Goal: Task Accomplishment & Management: Manage account settings

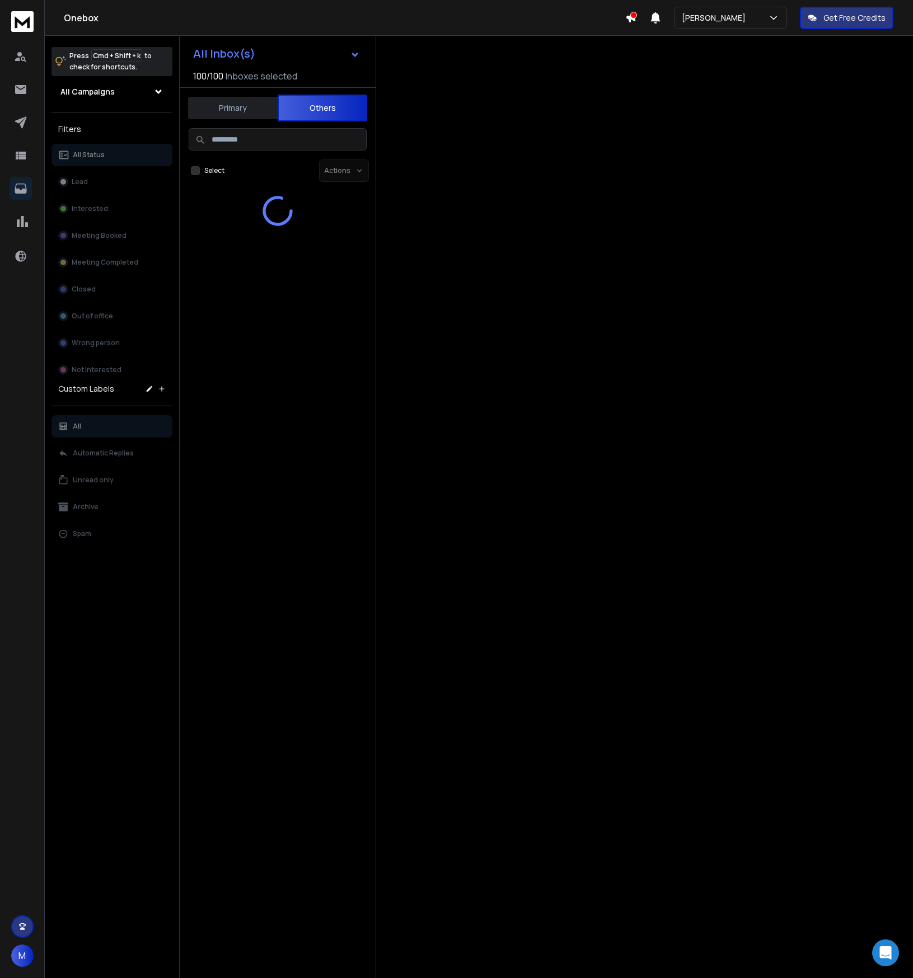
click at [366, 118] on button "Others" at bounding box center [323, 108] width 90 height 27
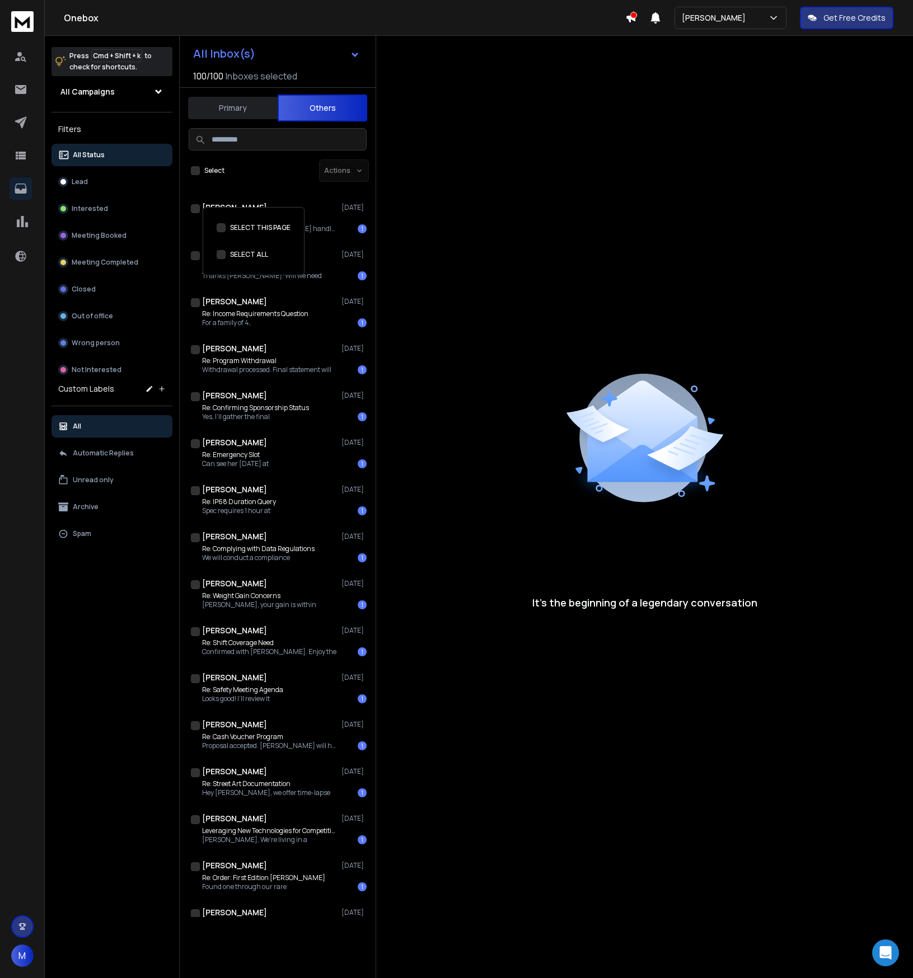
click at [225, 259] on button "SELECT THIS PAGE" at bounding box center [221, 254] width 9 height 9
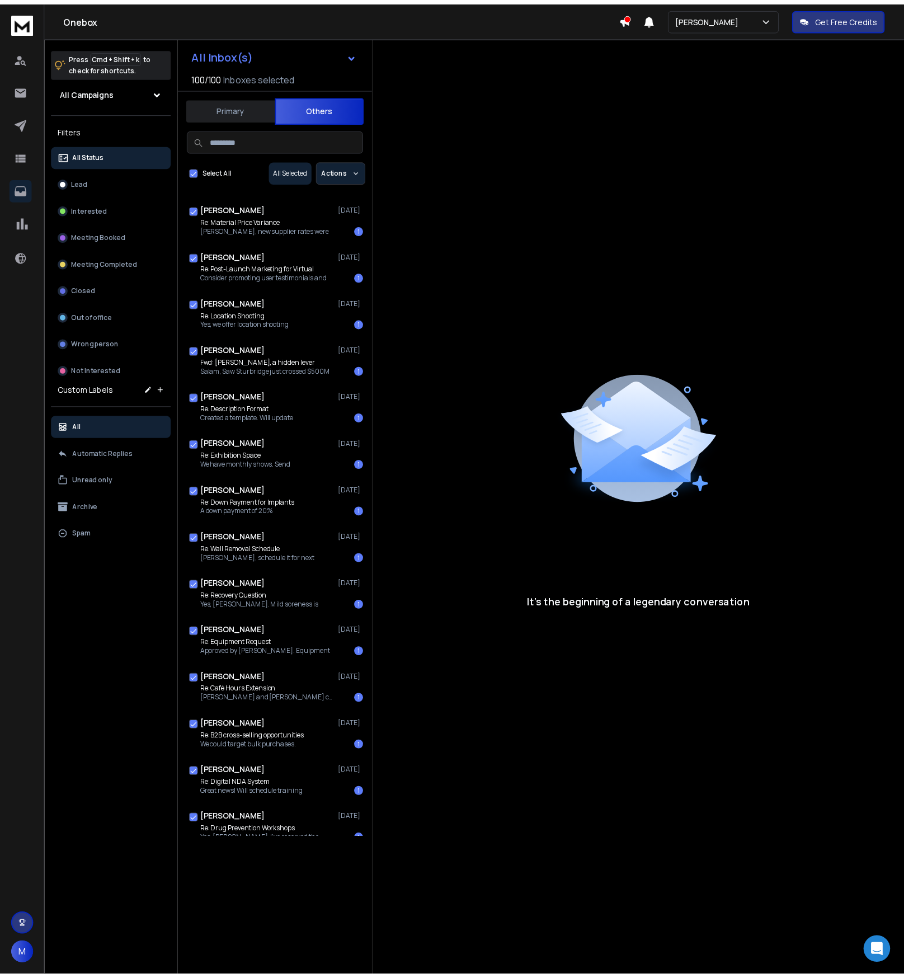
scroll to position [711, 0]
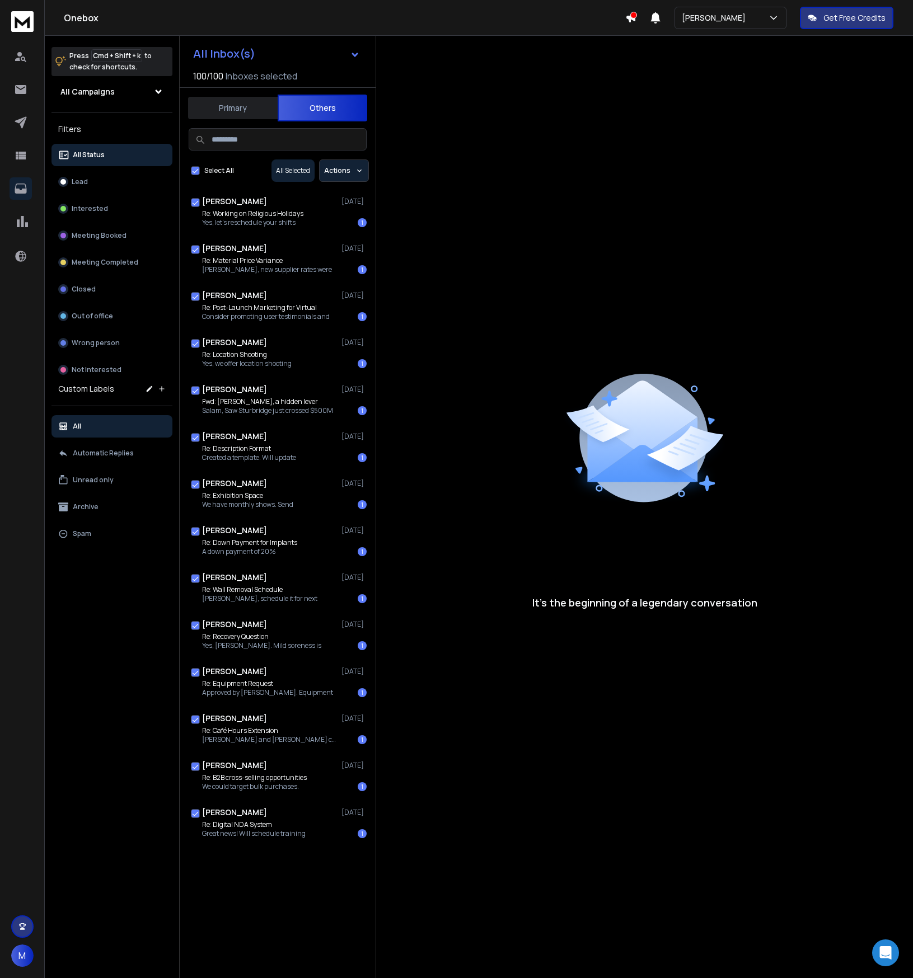
click at [364, 175] on icon "button" at bounding box center [359, 170] width 9 height 9
click at [384, 224] on div "Delete email" at bounding box center [367, 218] width 62 height 11
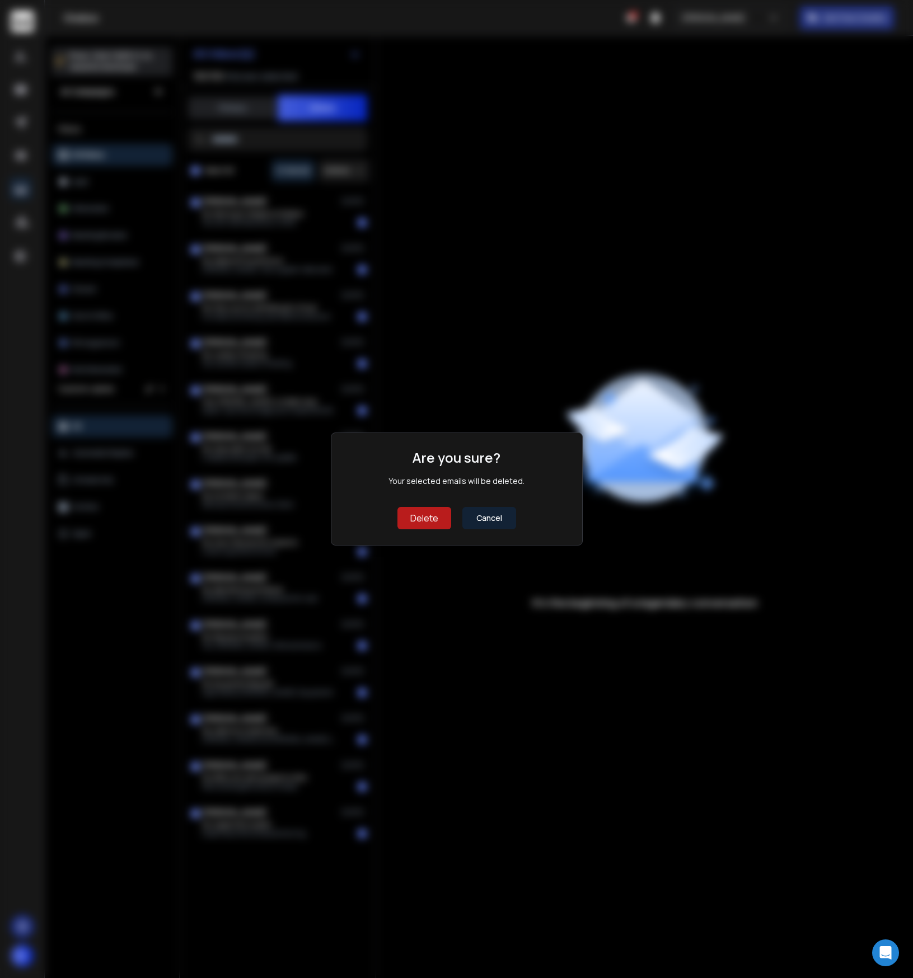
click at [415, 523] on button "Delete" at bounding box center [424, 518] width 54 height 22
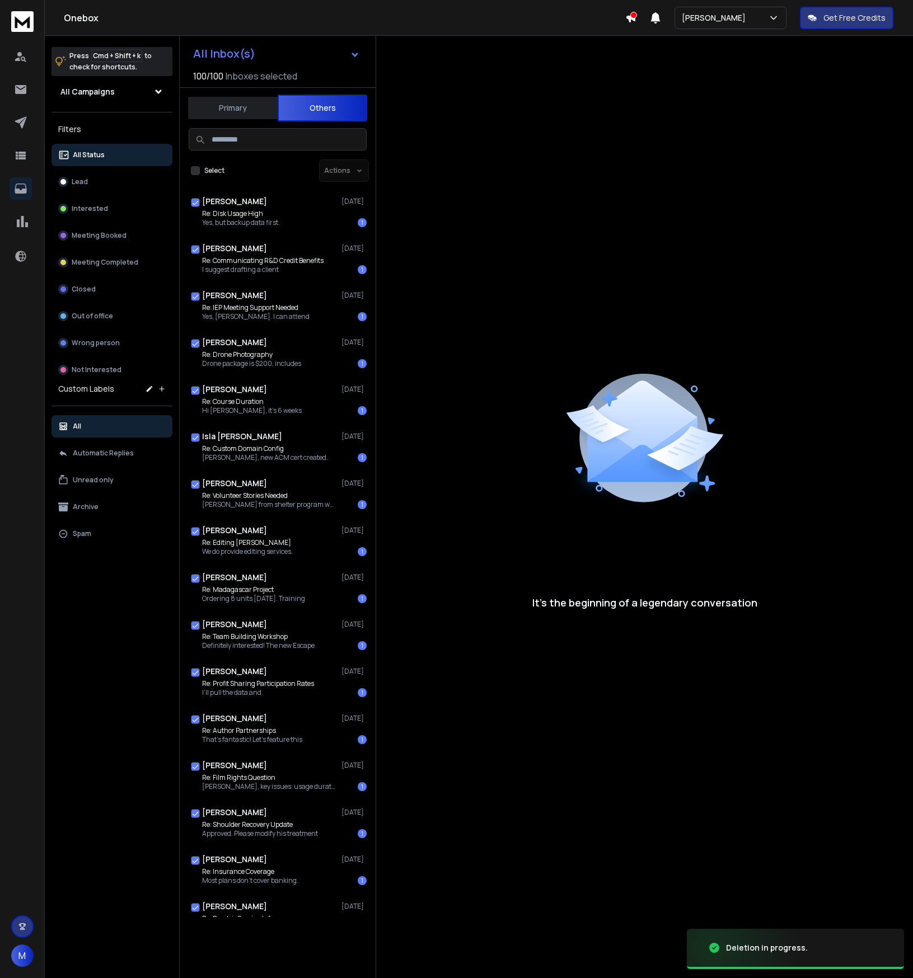
click at [252, 120] on button "Primary" at bounding box center [233, 108] width 90 height 25
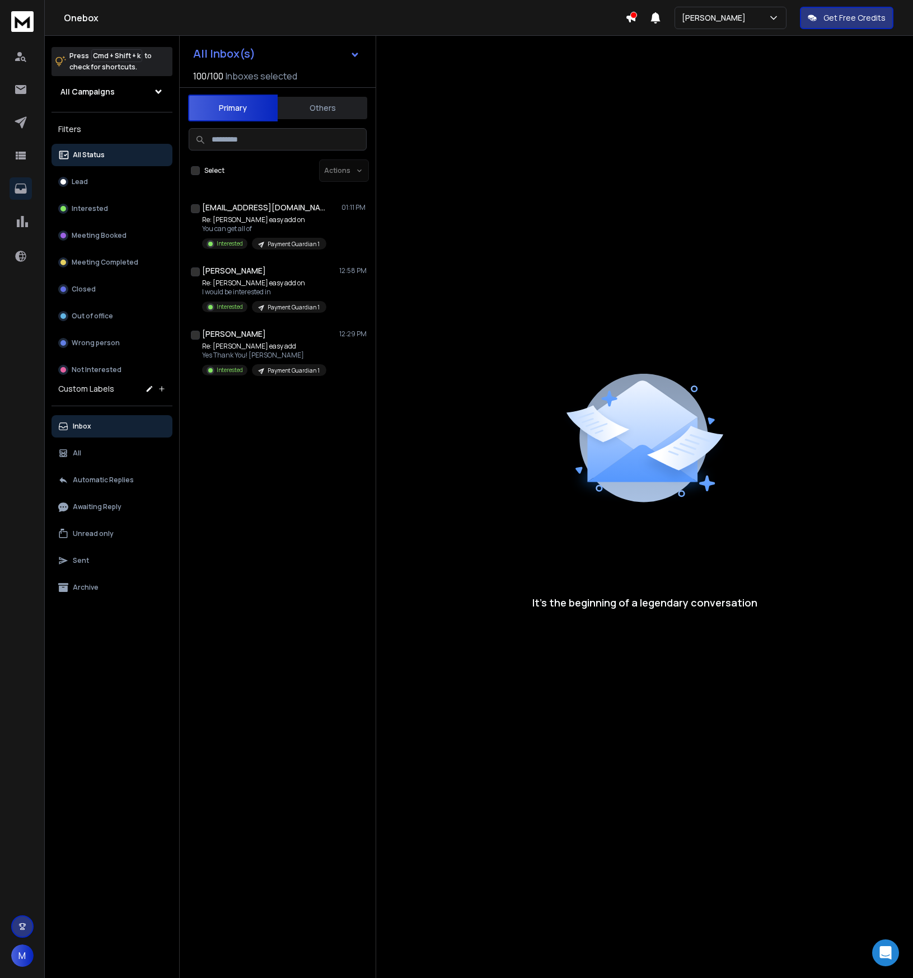
click at [367, 119] on button "Others" at bounding box center [323, 108] width 90 height 25
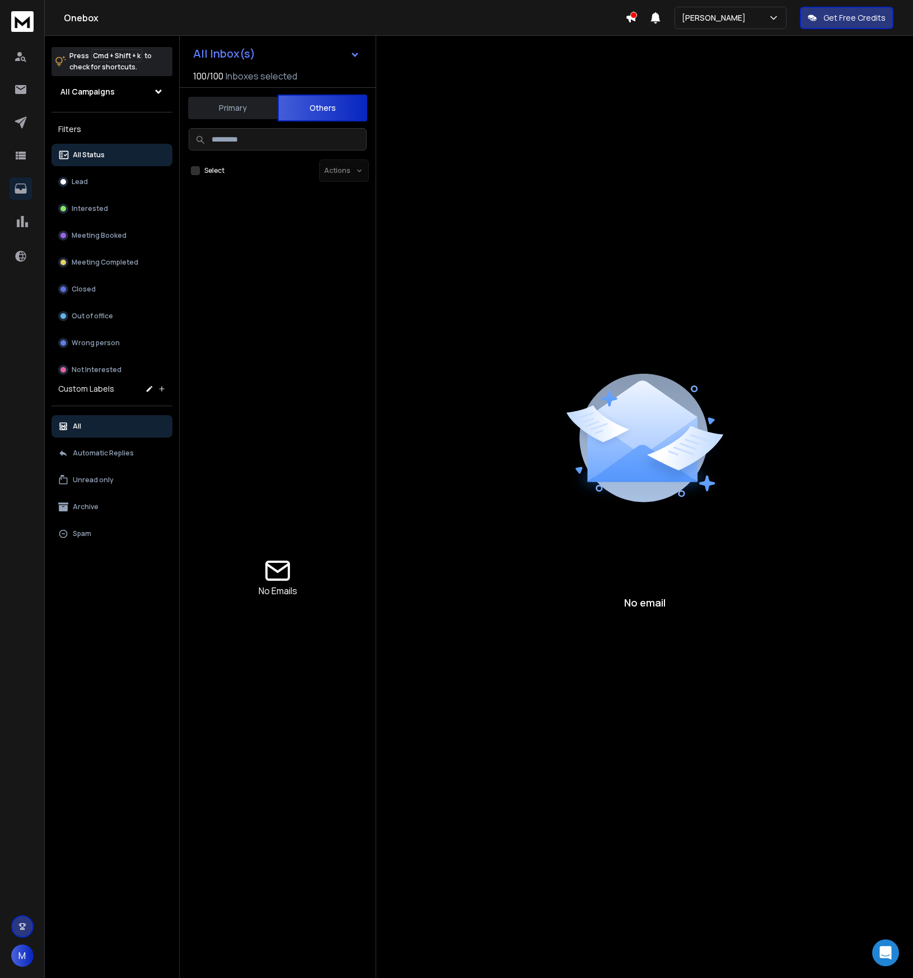
click at [259, 119] on button "Primary" at bounding box center [233, 108] width 90 height 25
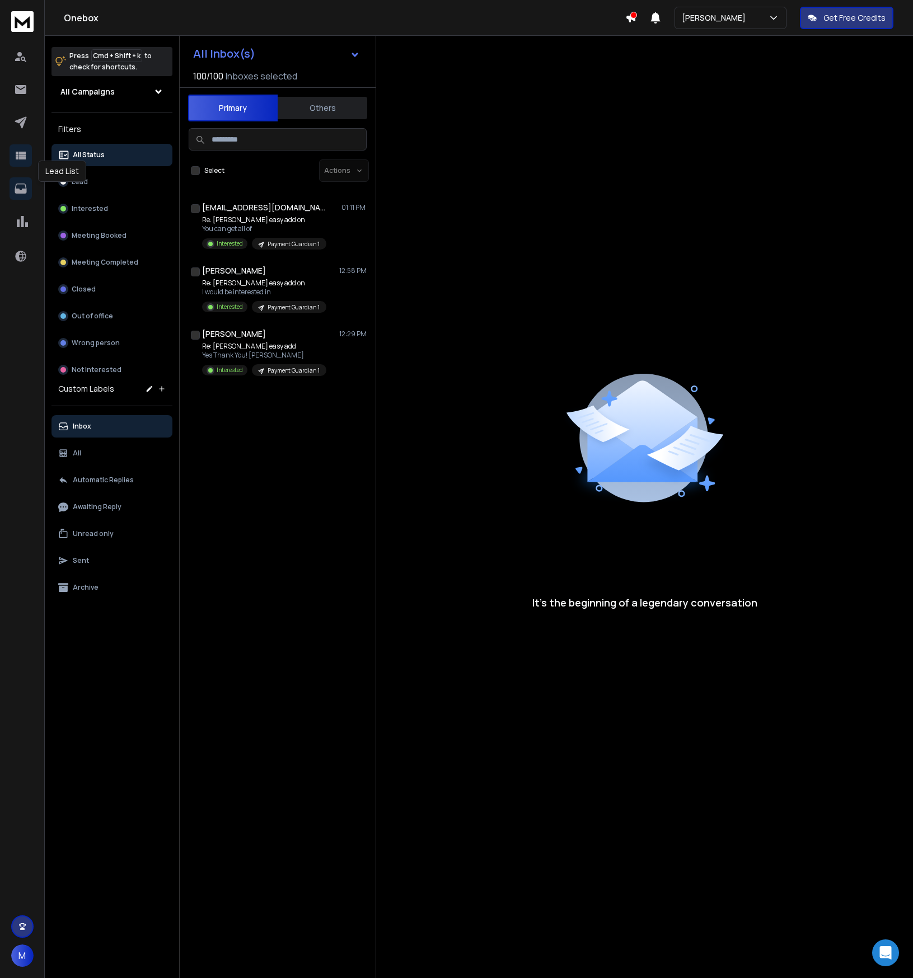
click at [26, 162] on icon at bounding box center [20, 155] width 13 height 13
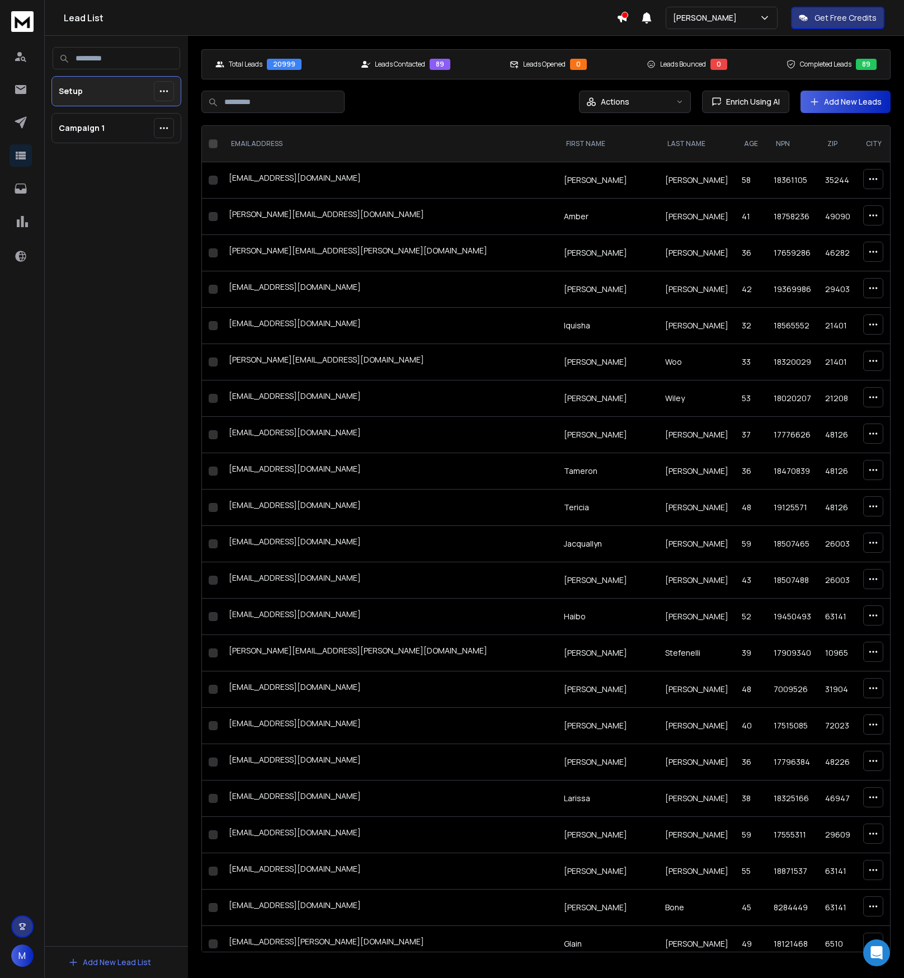
click at [105, 134] on p "Campaign 1" at bounding box center [82, 128] width 46 height 11
click at [112, 99] on div "Setup" at bounding box center [116, 91] width 130 height 30
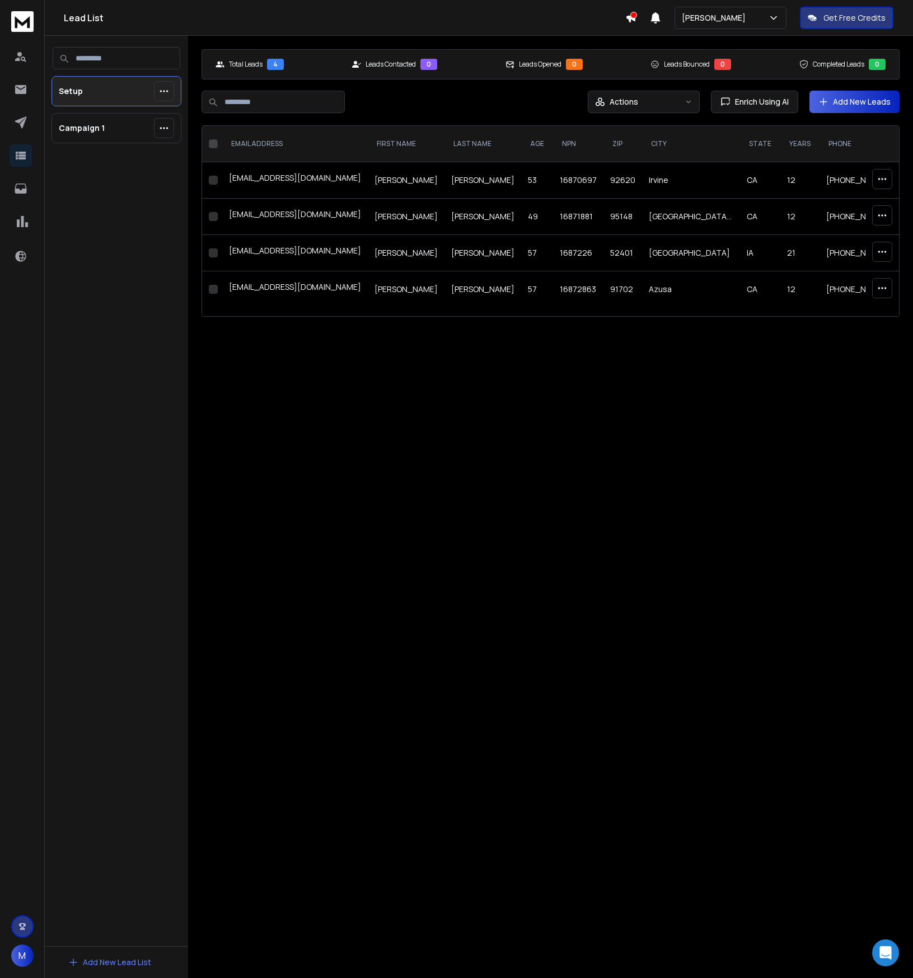
click at [110, 125] on div "Setup Campaign 1" at bounding box center [116, 504] width 143 height 857
click at [105, 134] on p "Campaign 1" at bounding box center [82, 128] width 46 height 11
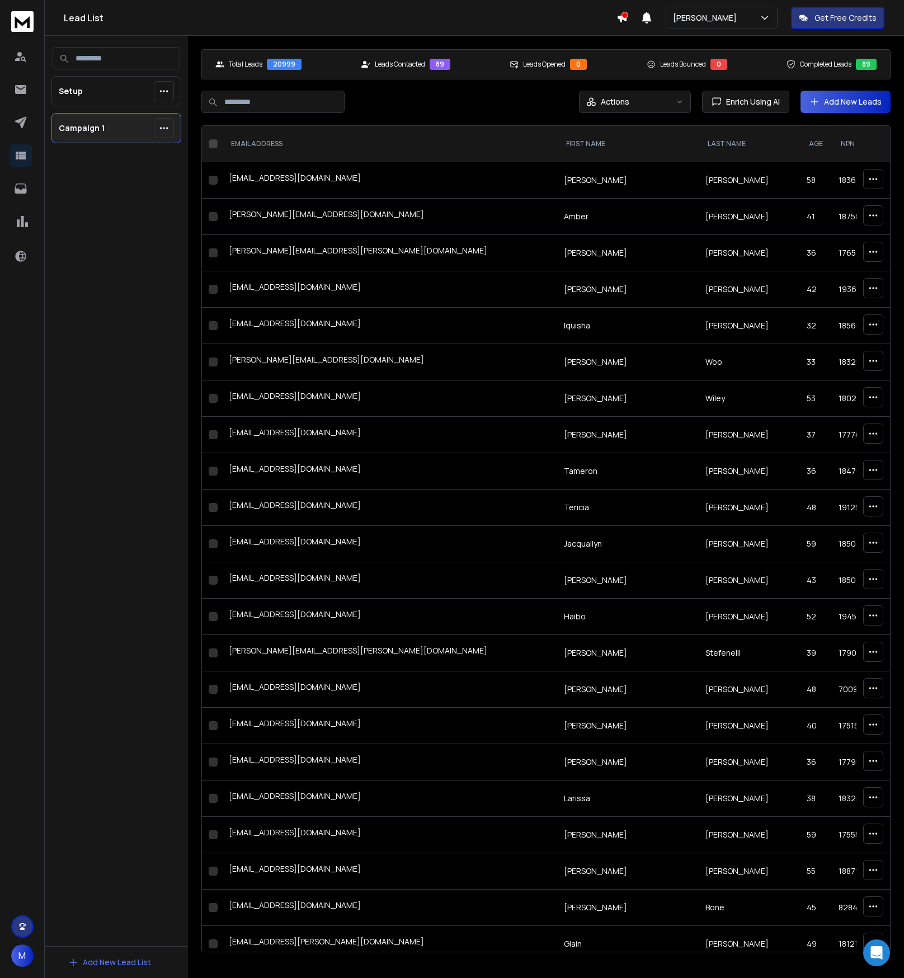
click at [408, 69] on p "Leads Contacted" at bounding box center [400, 64] width 50 height 9
click at [450, 70] on div "89" at bounding box center [440, 64] width 21 height 11
click at [634, 107] on div "Actions" at bounding box center [628, 101] width 85 height 11
click at [529, 113] on div "Actions Enrich Using AI Add New Leads" at bounding box center [545, 102] width 689 height 22
click at [416, 69] on p "Leads Contacted" at bounding box center [400, 64] width 50 height 9
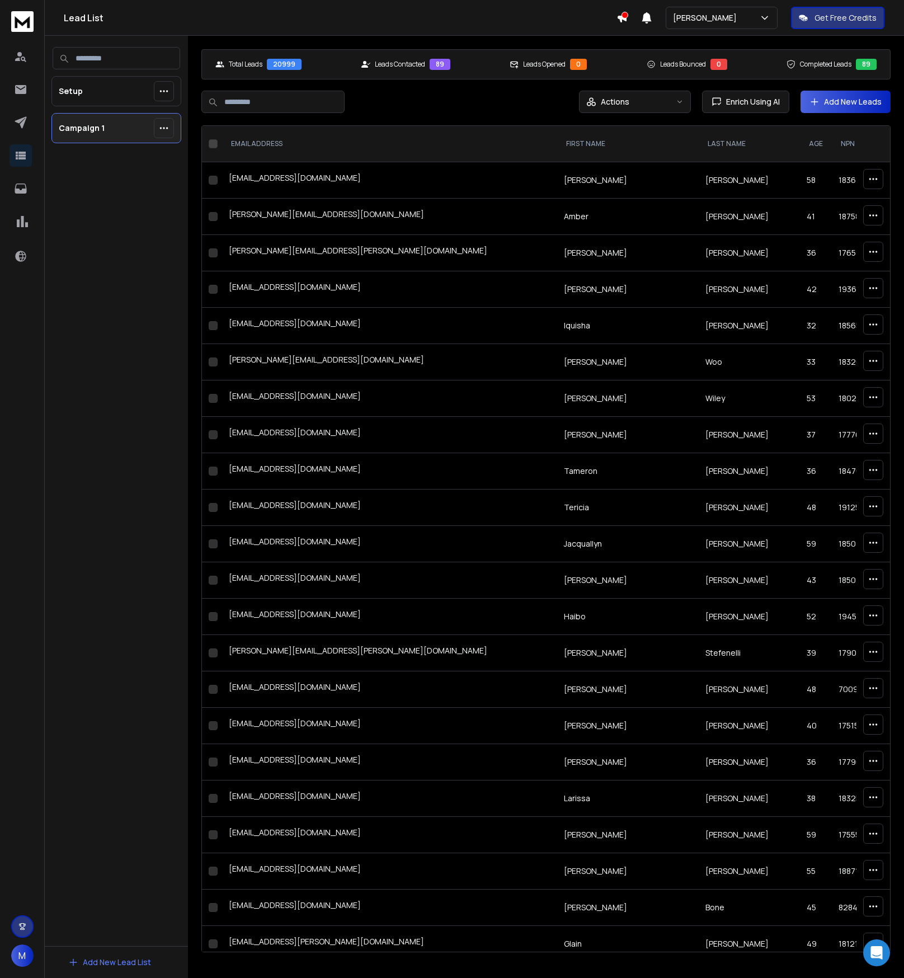
click at [501, 72] on div "Total Leads 20999 Leads Contacted 89 Leads Opened 0 Leads Bounced 0 Completed L…" at bounding box center [545, 64] width 689 height 30
click at [168, 129] on icon "button" at bounding box center [164, 128] width 8 height 2
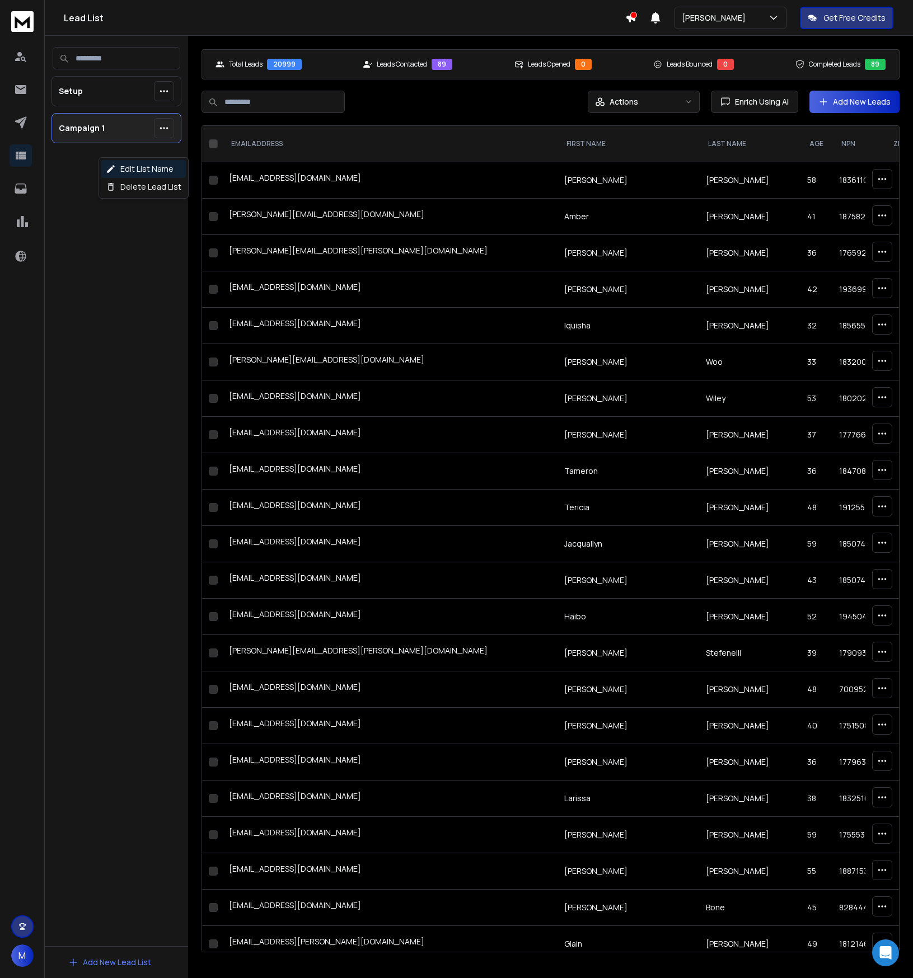
click at [168, 129] on icon "button" at bounding box center [164, 128] width 8 height 2
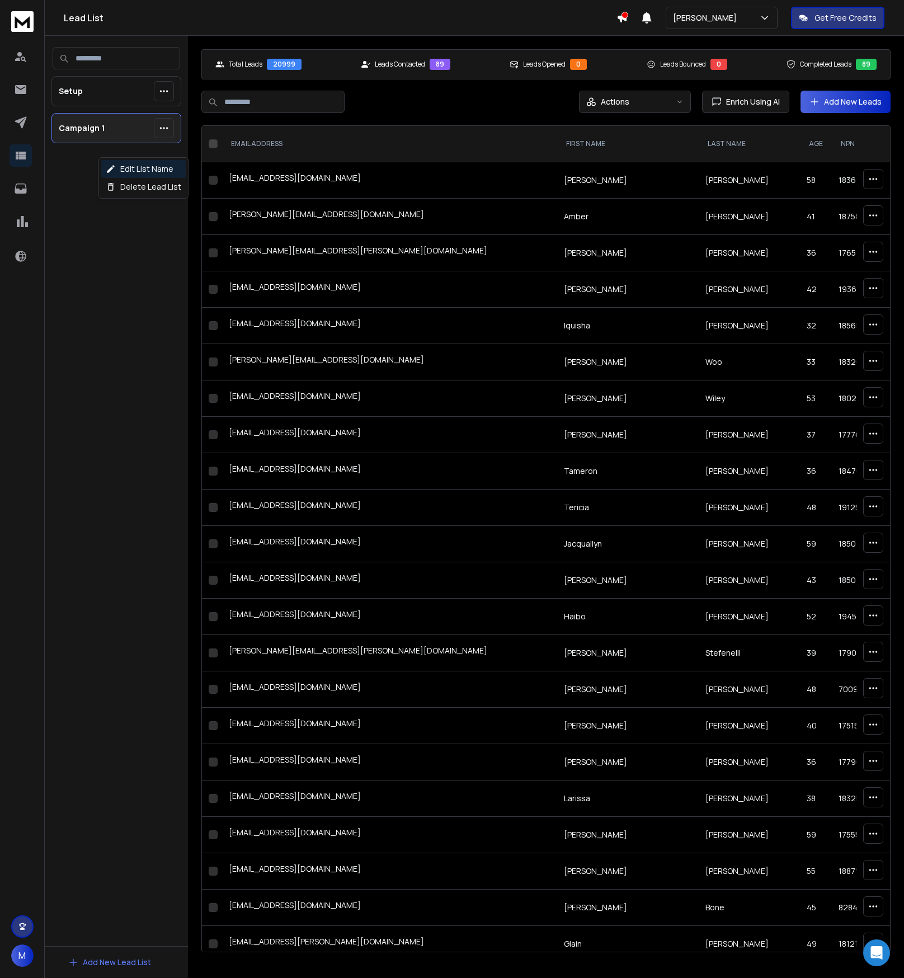
scroll to position [2, 0]
click at [425, 69] on p "Leads Contacted" at bounding box center [400, 64] width 50 height 9
click at [369, 74] on div "Total Leads 20999 Leads Contacted 89 Leads Opened 0 Leads Bounced 0 Completed L…" at bounding box center [545, 64] width 689 height 30
click at [259, 65] on div "Total Leads 20999 Leads Contacted 89 Leads Opened 0 Leads Bounced 0 Completed L…" at bounding box center [545, 64] width 689 height 30
drag, startPoint x: 243, startPoint y: 68, endPoint x: 279, endPoint y: 125, distance: 67.4
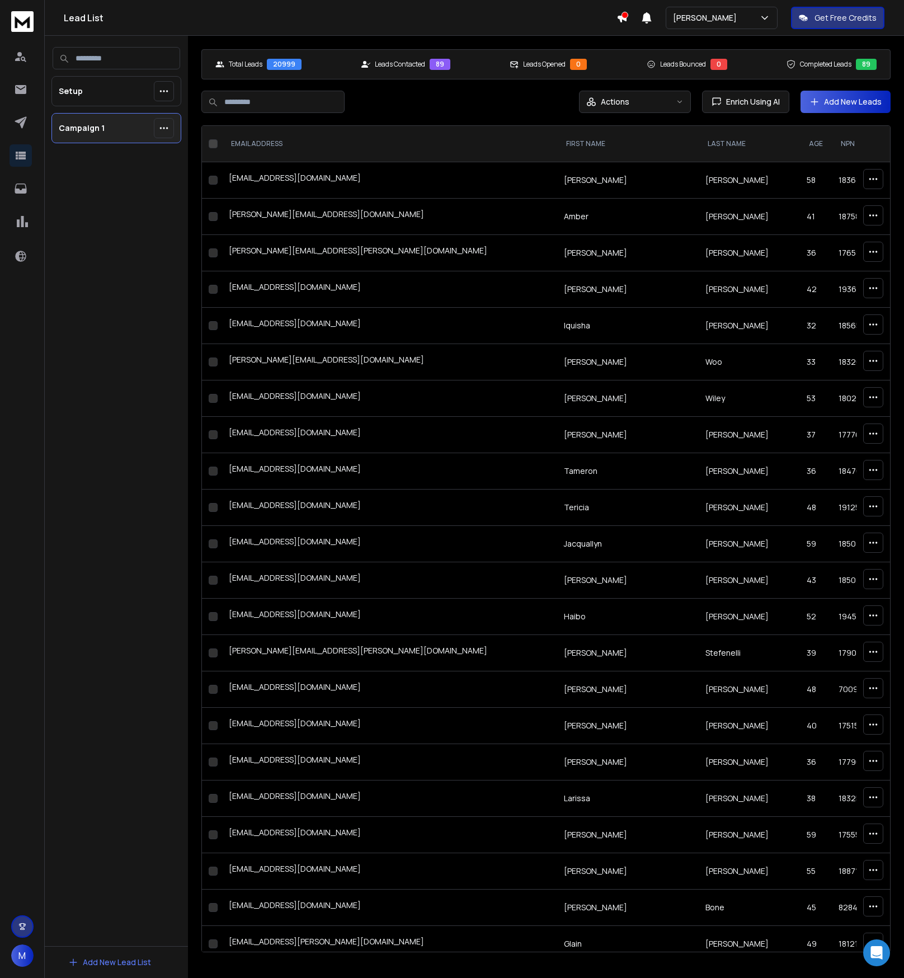
click at [224, 68] on icon at bounding box center [219, 64] width 9 height 9
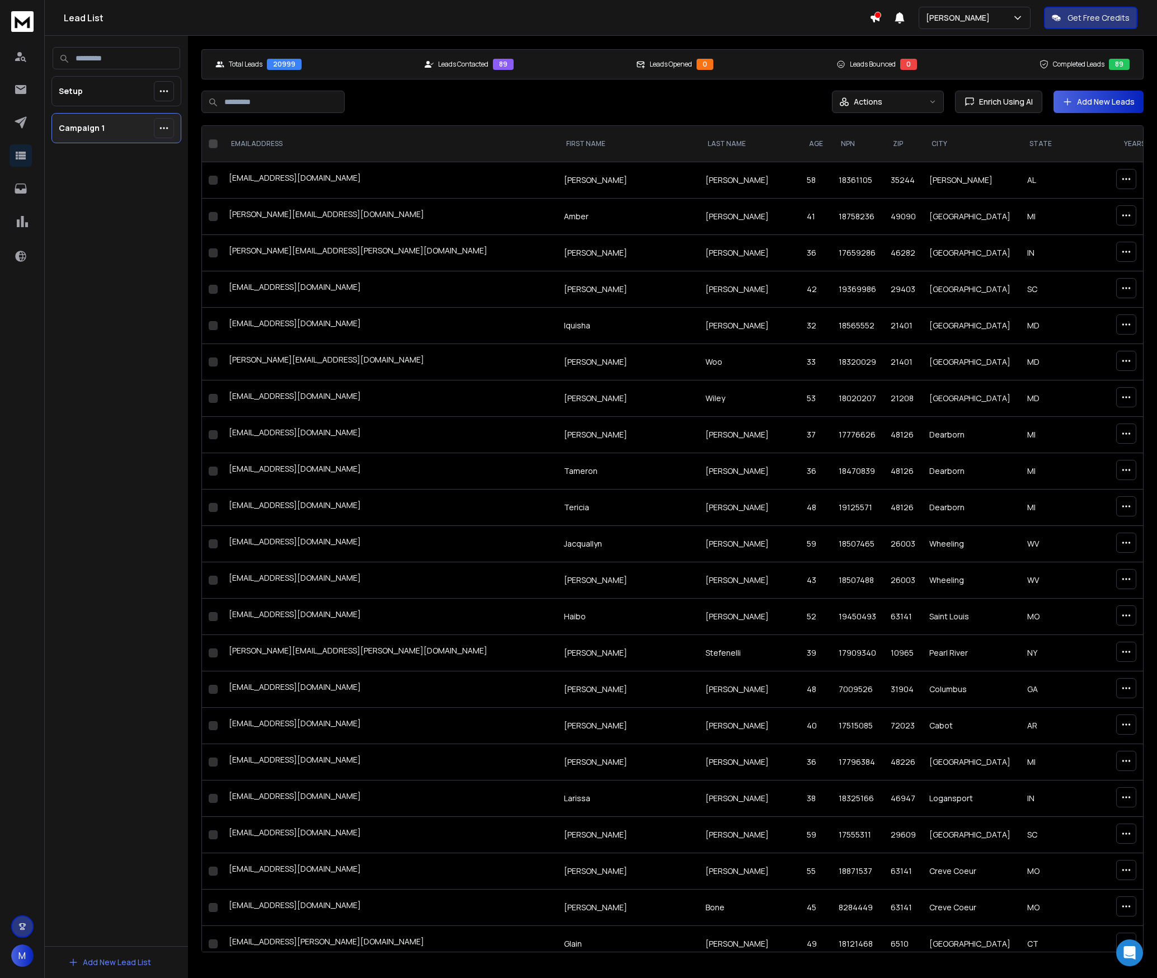
scroll to position [3, 0]
click at [17, 194] on icon at bounding box center [21, 189] width 12 height 10
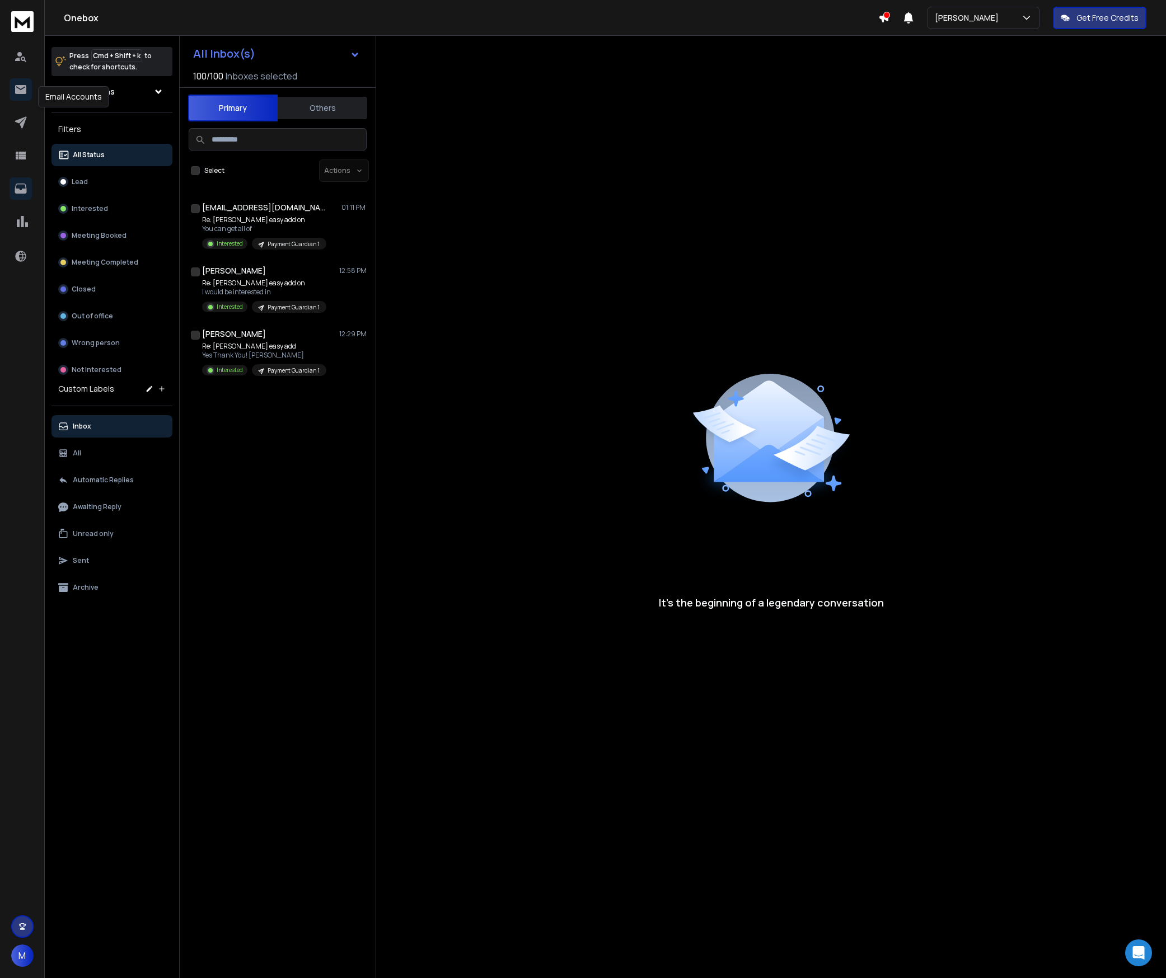
click at [23, 93] on icon at bounding box center [20, 89] width 11 height 9
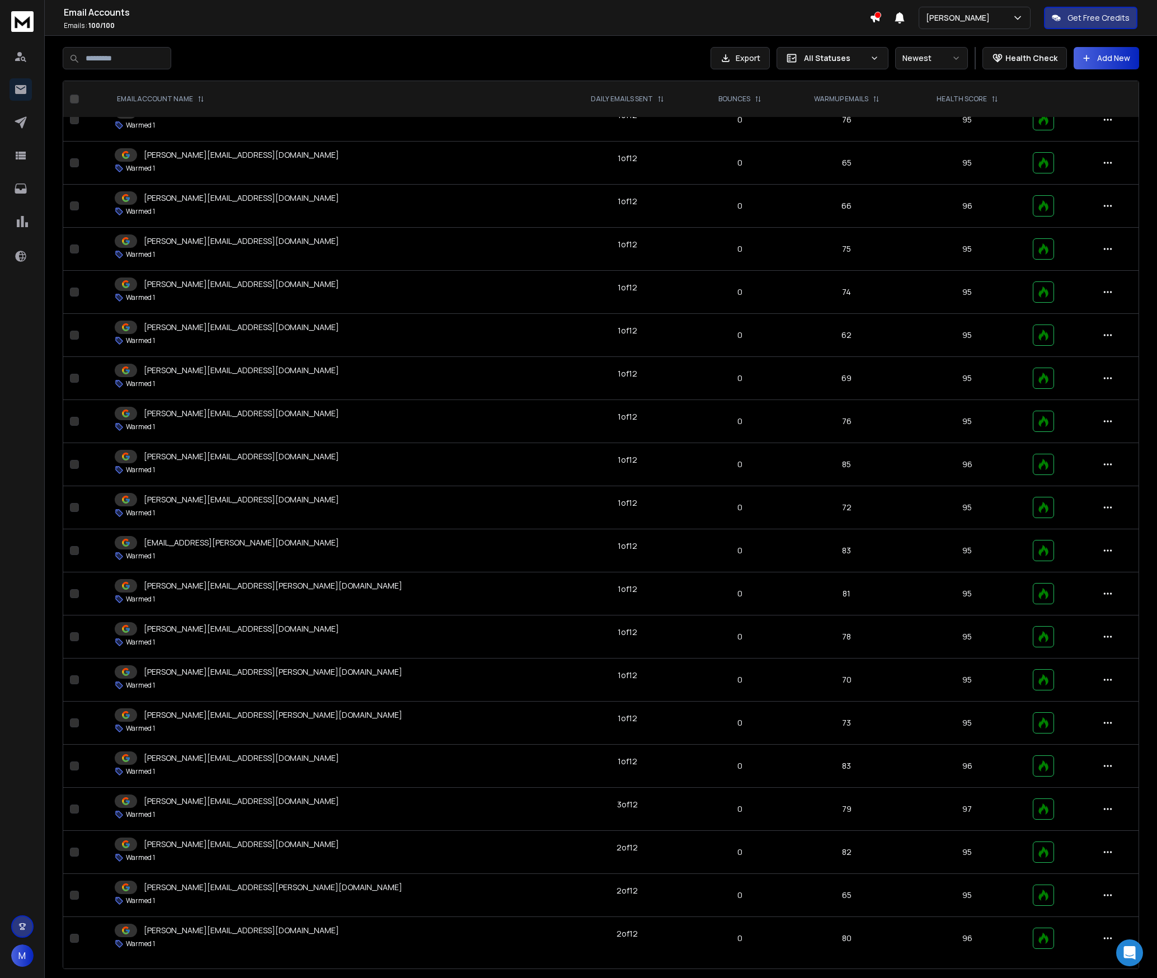
scroll to position [3891, 0]
